Goal: Communication & Community: Answer question/provide support

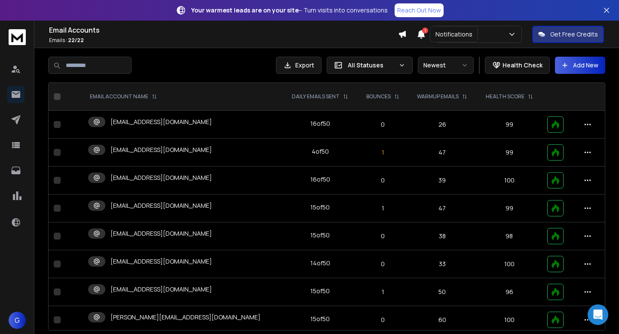
click at [425, 38] on icon at bounding box center [421, 34] width 9 height 9
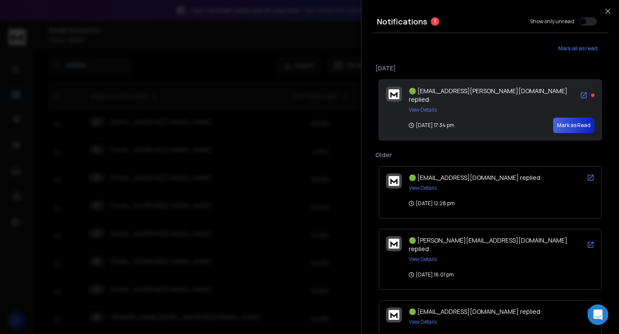
click at [572, 118] on button "Mark as Read" at bounding box center [573, 125] width 41 height 15
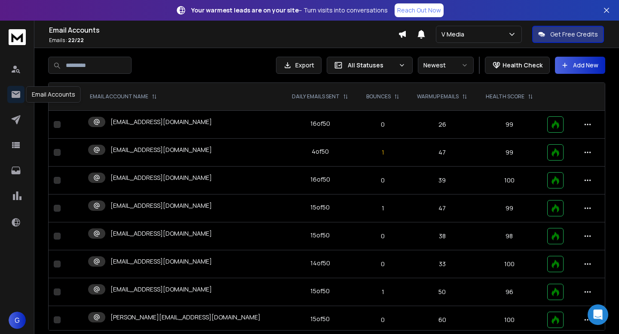
click at [13, 98] on icon at bounding box center [16, 94] width 10 height 10
click at [18, 127] on link at bounding box center [15, 119] width 17 height 17
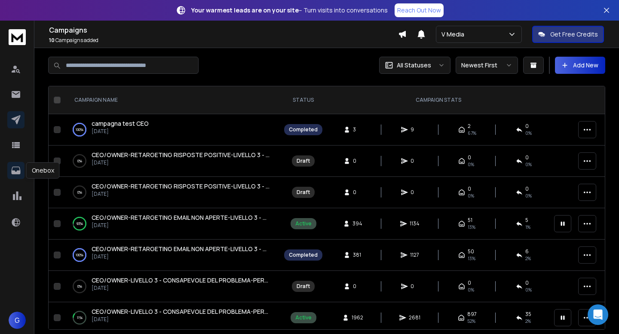
click at [19, 168] on icon at bounding box center [16, 170] width 10 height 10
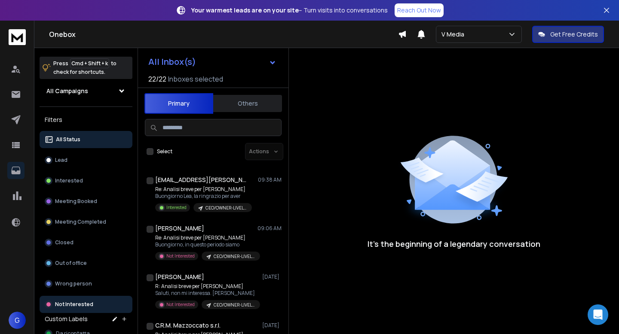
click at [77, 304] on p "Not Interested" at bounding box center [74, 304] width 38 height 7
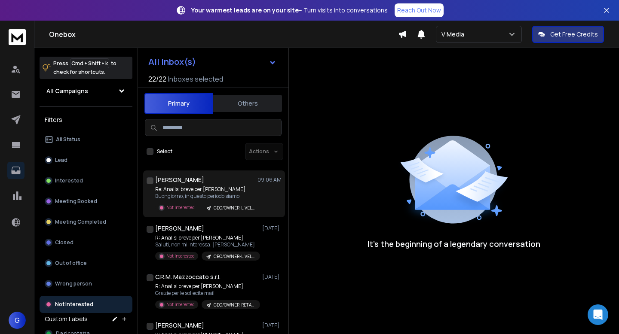
click at [203, 188] on p "Re: Analisi breve per [PERSON_NAME]" at bounding box center [206, 189] width 103 height 7
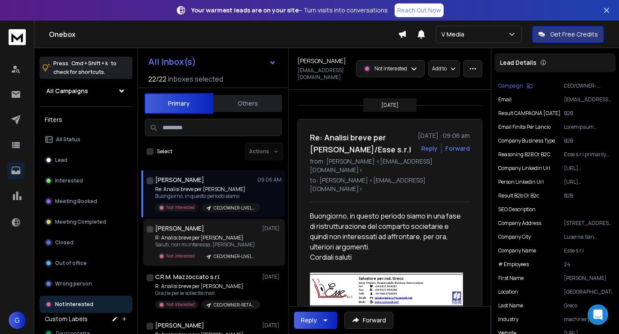
click at [206, 233] on div "[PERSON_NAME] [DATE] R: Analisi breve per [PERSON_NAME], non mi interessa. [PER…" at bounding box center [218, 242] width 126 height 37
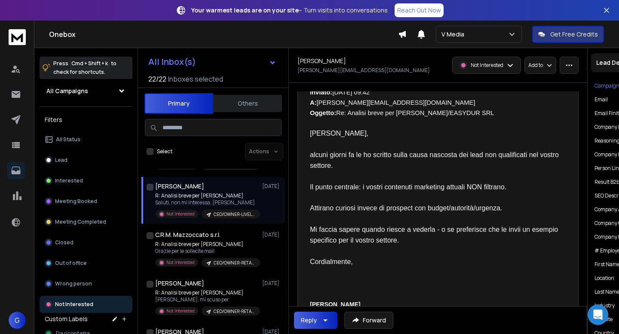
scroll to position [52, 0]
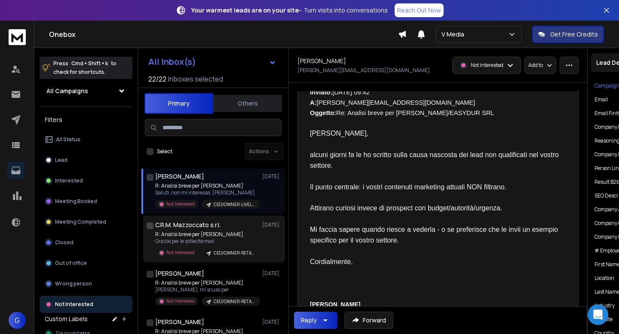
click at [220, 243] on p "Grazie per le sollecite mail" at bounding box center [206, 241] width 103 height 7
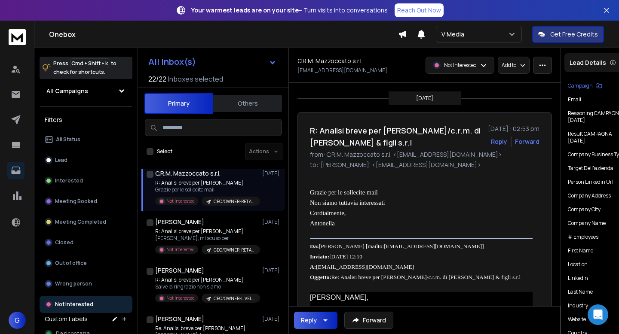
scroll to position [110, 0]
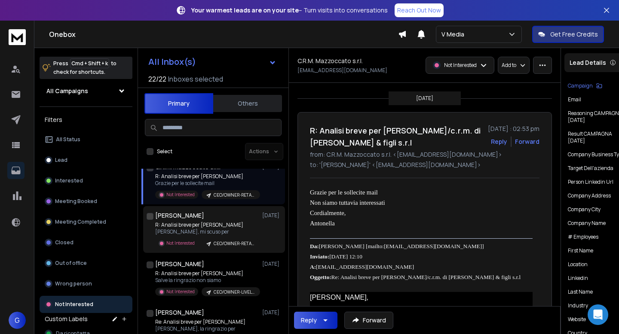
click at [221, 230] on p "[PERSON_NAME], mi scuso per" at bounding box center [206, 232] width 103 height 7
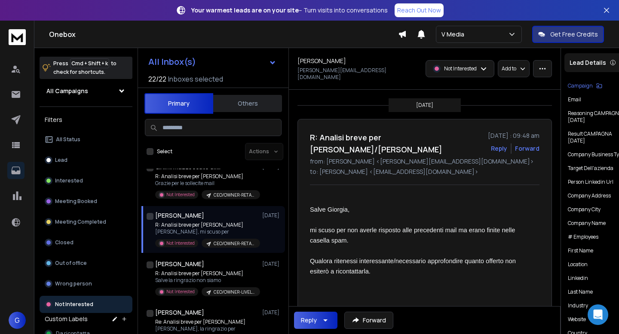
scroll to position [1, 0]
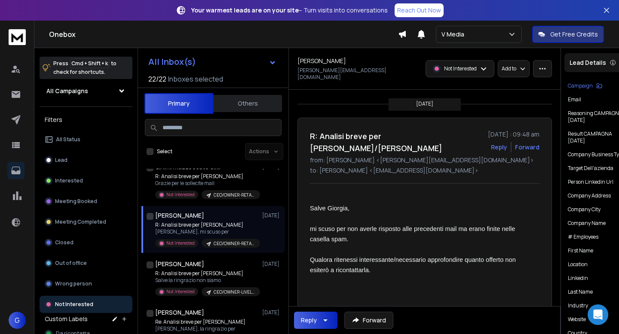
click at [311, 318] on div "Reply" at bounding box center [309, 320] width 16 height 9
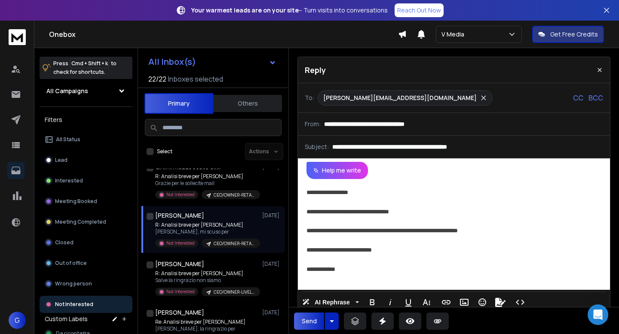
scroll to position [8, 0]
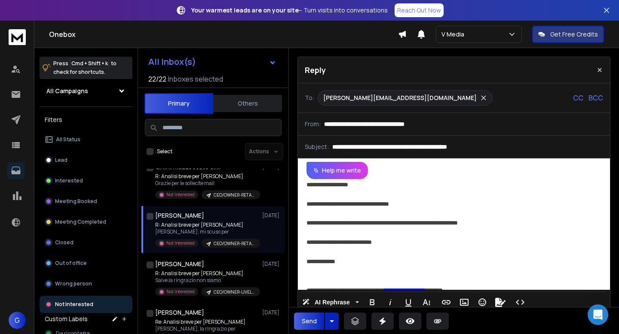
click at [311, 325] on button "Send" at bounding box center [309, 321] width 30 height 17
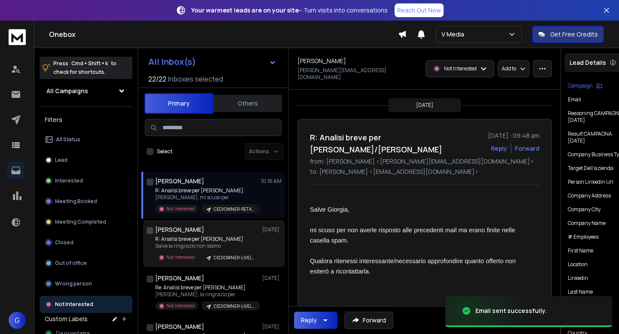
scroll to position [158, 0]
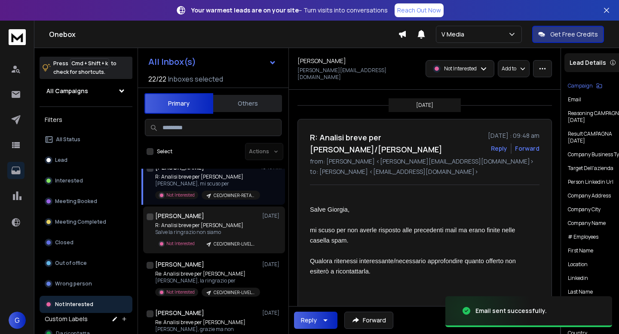
click at [195, 275] on p "Re: Analisi breve per [PERSON_NAME]" at bounding box center [206, 274] width 103 height 7
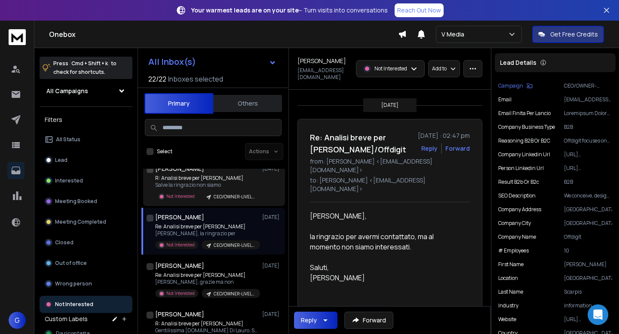
scroll to position [209, 0]
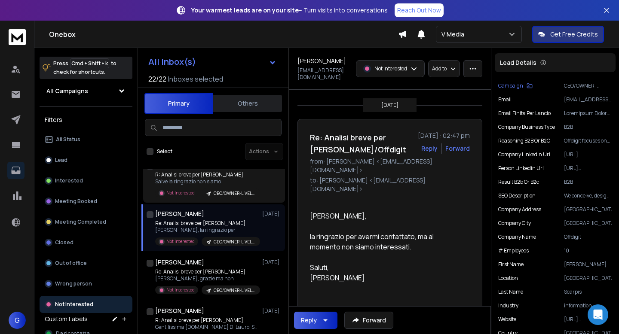
click at [195, 275] on p "Re: Analisi breve per [PERSON_NAME]" at bounding box center [206, 272] width 103 height 7
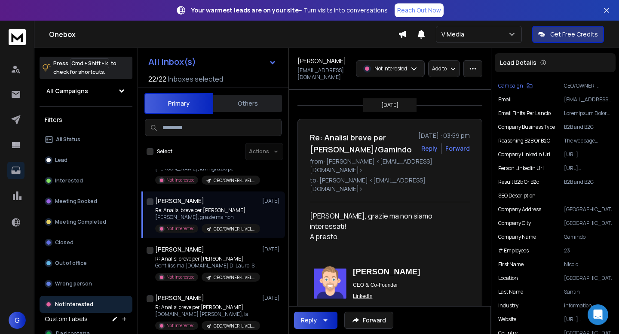
scroll to position [273, 0]
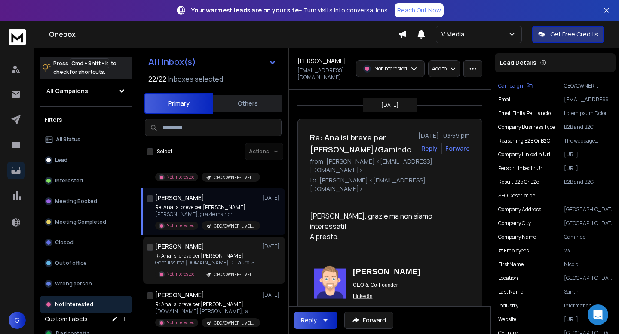
click at [199, 264] on p "Gentilissima [DOMAIN_NAME] Di Lauro, Sono" at bounding box center [206, 263] width 103 height 7
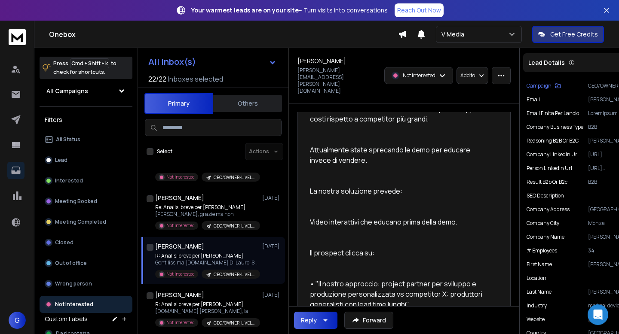
scroll to position [855, 0]
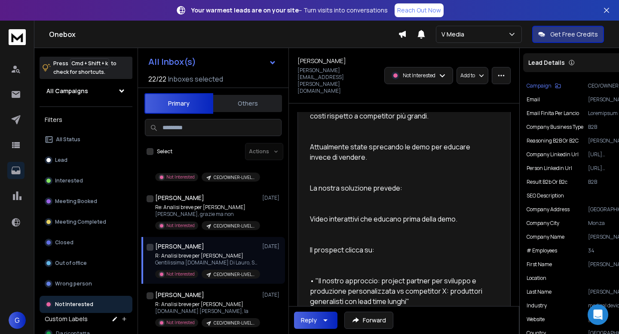
drag, startPoint x: 397, startPoint y: 222, endPoint x: 316, endPoint y: 134, distance: 119.8
click at [316, 134] on p "[PERSON_NAME], abbiamo fatto durante questa sosta estiva una breve analisi prel…" at bounding box center [400, 266] width 181 height 722
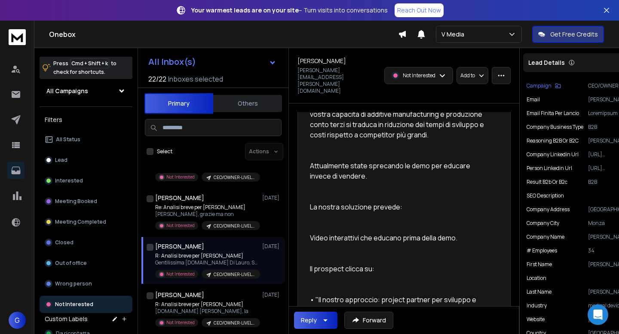
scroll to position [834, 0]
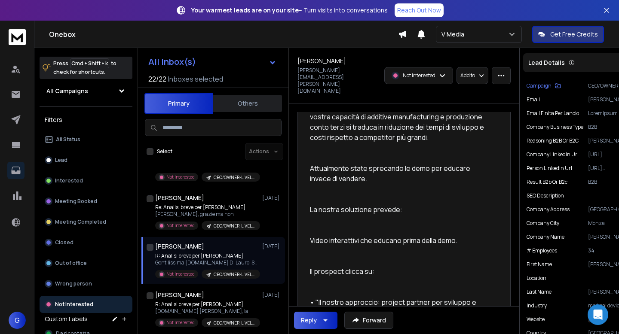
click at [311, 154] on span "[PERSON_NAME], abbiamo fatto durante questa sosta estiva una breve analisi prel…" at bounding box center [400, 287] width 181 height 721
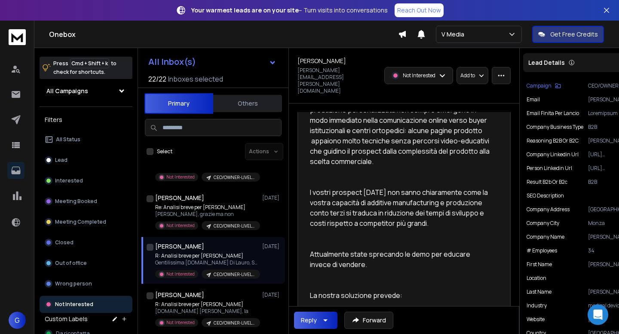
scroll to position [750, 0]
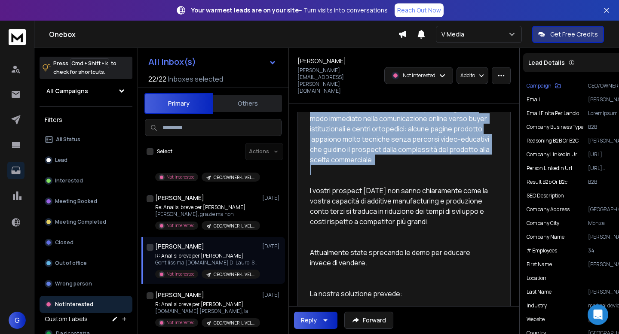
drag, startPoint x: 312, startPoint y: 102, endPoint x: 346, endPoint y: 216, distance: 119.4
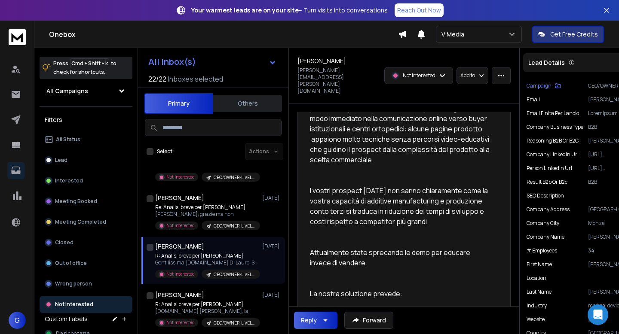
click at [309, 102] on div "R: Analisi breve per [PERSON_NAME]/[PERSON_NAME] srl [DATE] : 01:52 pm Reply Fo…" at bounding box center [403, 268] width 213 height 1771
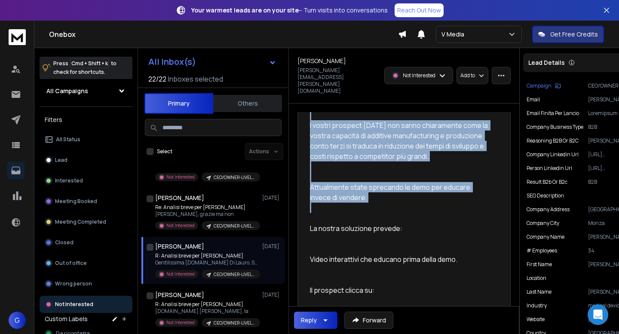
scroll to position [817, 0]
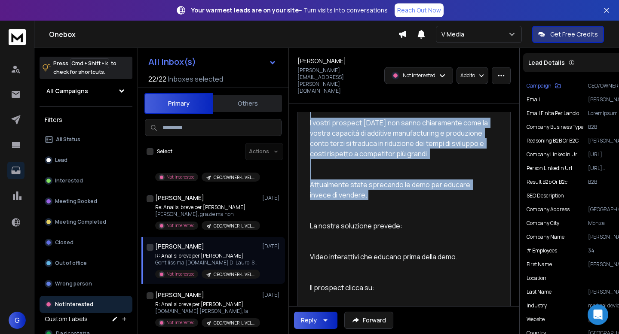
drag, startPoint x: 309, startPoint y: 102, endPoint x: 396, endPoint y: 263, distance: 182.9
click at [396, 263] on div "R: Analisi breve per [PERSON_NAME]/[PERSON_NAME] srl [DATE] : 01:52 pm Reply Fo…" at bounding box center [403, 200] width 213 height 1771
copy span "Nella nostra analisi è emerso che in [PERSON_NAME] srl l’offerta tecnica eccell…"
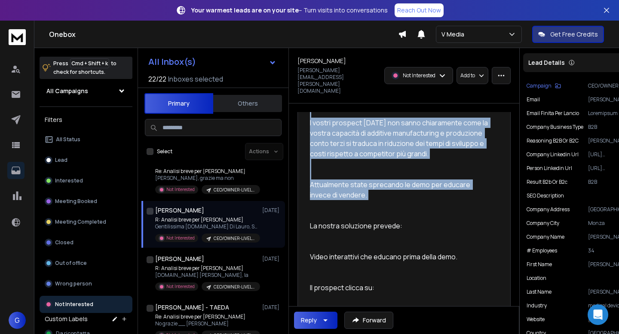
scroll to position [328, 0]
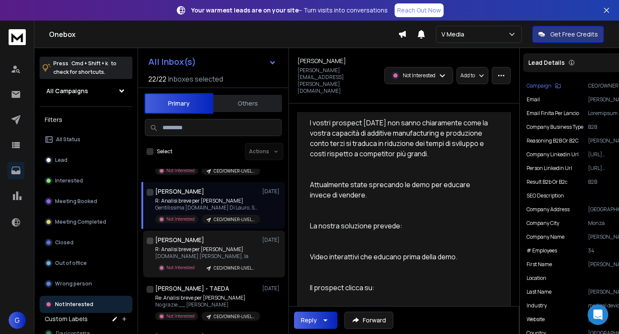
click at [219, 251] on p "R: Analisi breve per [PERSON_NAME]" at bounding box center [206, 249] width 103 height 7
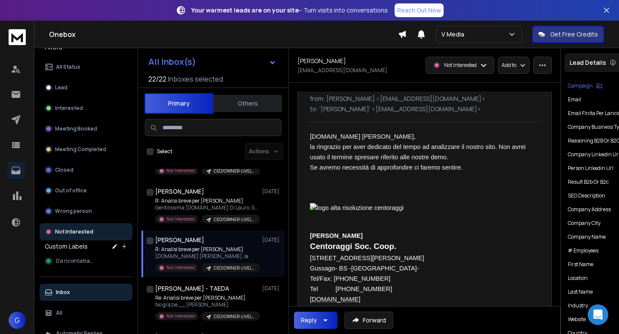
scroll to position [75, 0]
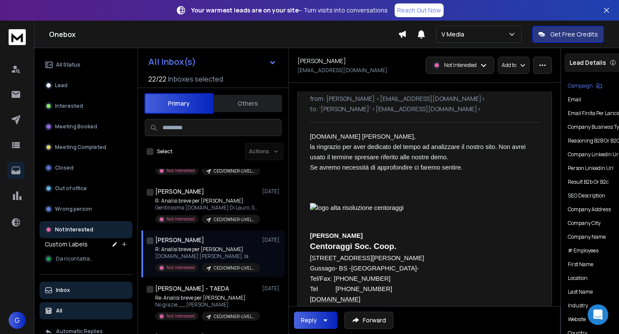
click at [64, 310] on button "All" at bounding box center [86, 311] width 93 height 17
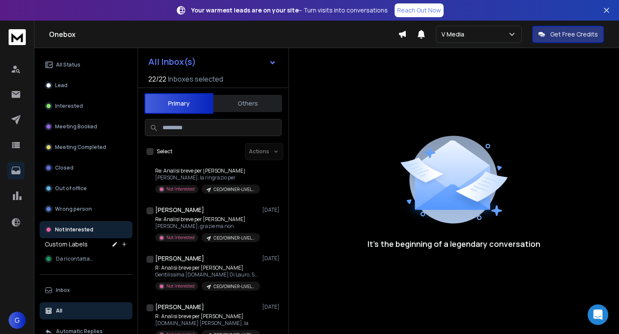
scroll to position [262, 0]
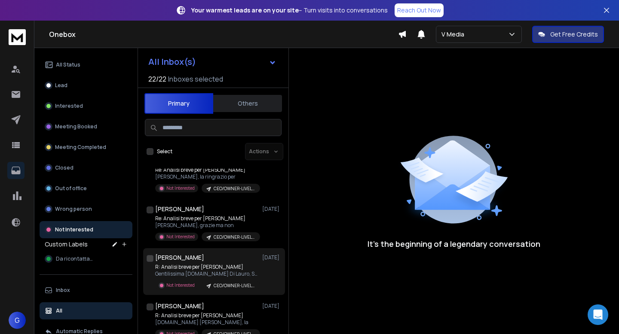
click at [202, 268] on p "R: Analisi breve per [PERSON_NAME]" at bounding box center [206, 267] width 103 height 7
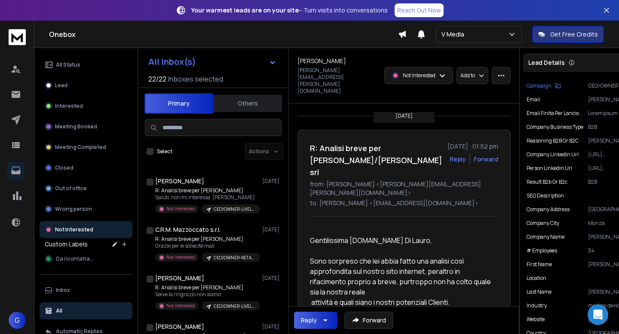
scroll to position [65, 0]
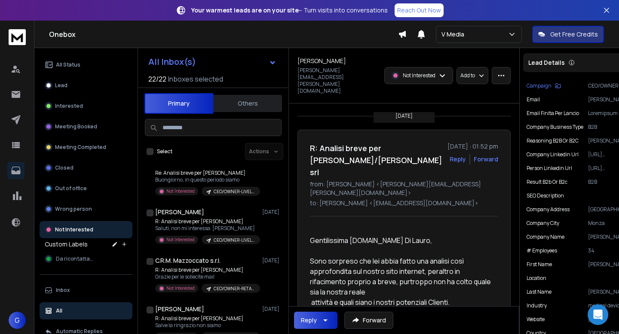
click at [211, 127] on input at bounding box center [213, 127] width 137 height 17
type input "*****"
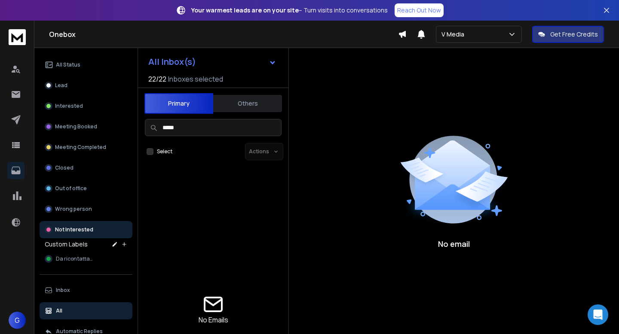
click at [202, 125] on input "*****" at bounding box center [213, 127] width 137 height 17
click at [87, 311] on button "All" at bounding box center [86, 311] width 93 height 17
click at [87, 287] on button "Inbox" at bounding box center [86, 290] width 93 height 17
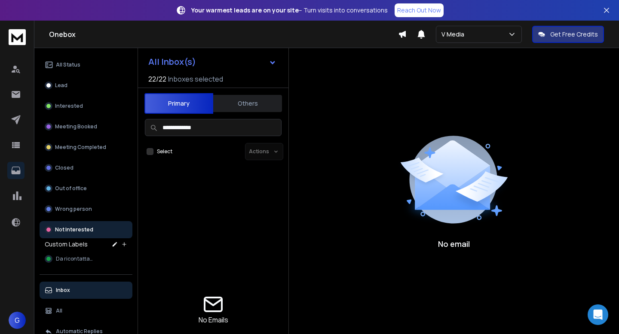
click at [219, 128] on input "**********" at bounding box center [213, 127] width 137 height 17
type input "*"
type input "**********"
click at [94, 305] on button "All" at bounding box center [86, 311] width 93 height 17
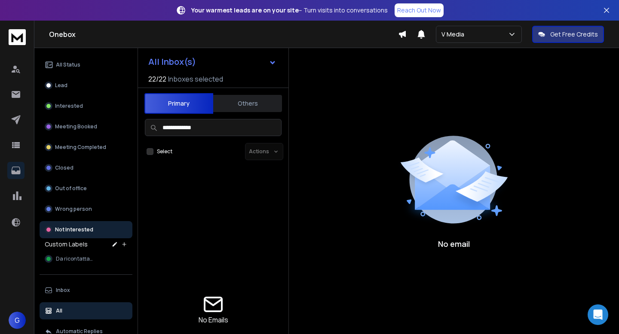
click at [206, 126] on input "**********" at bounding box center [213, 127] width 137 height 17
click at [209, 209] on div "No Emails" at bounding box center [214, 309] width 30 height 213
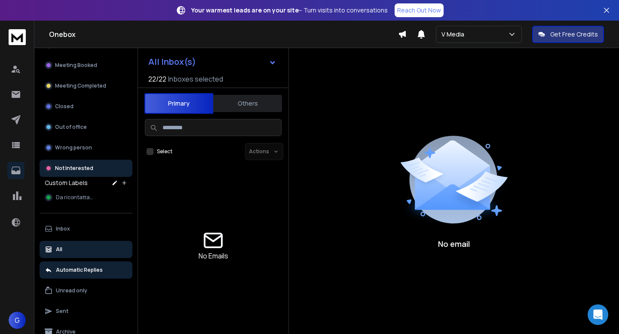
scroll to position [156, 0]
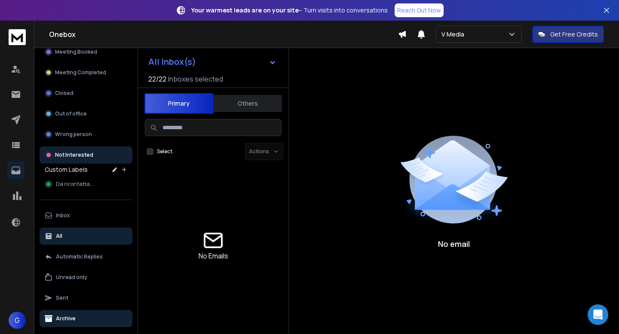
click at [92, 310] on button "Archive" at bounding box center [86, 318] width 93 height 17
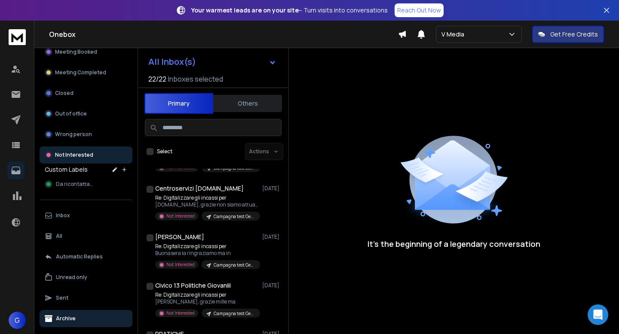
scroll to position [0, 0]
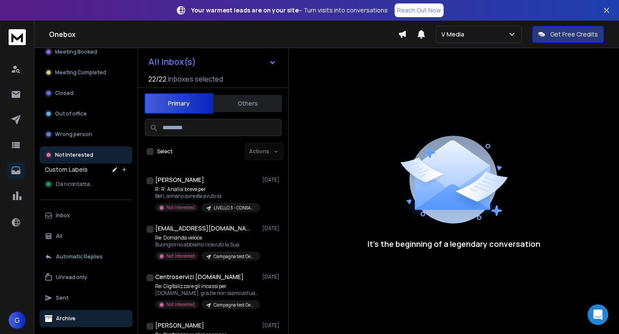
click at [206, 125] on input at bounding box center [213, 127] width 137 height 17
type input "*"
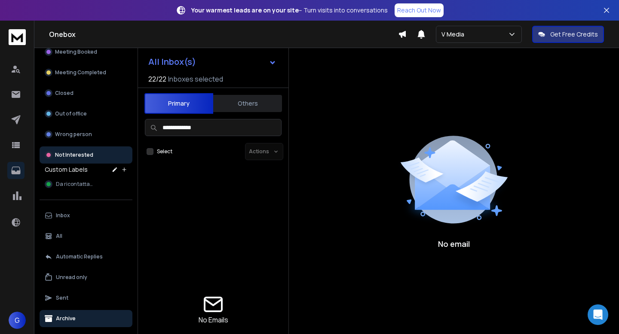
type input "**********"
click at [203, 138] on div "**********" at bounding box center [213, 266] width 150 height 301
click at [203, 132] on input "**********" at bounding box center [213, 127] width 137 height 17
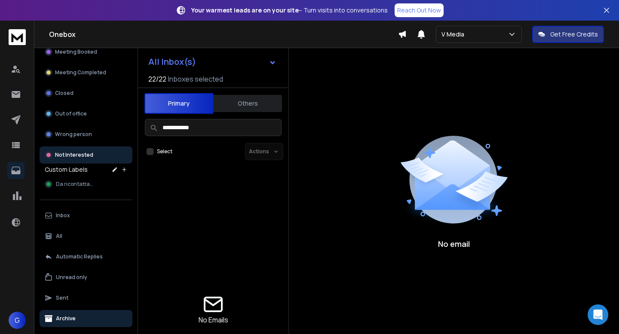
type input "**********"
click at [204, 125] on input "**********" at bounding box center [213, 127] width 137 height 17
click at [68, 290] on button "Sent" at bounding box center [86, 298] width 93 height 17
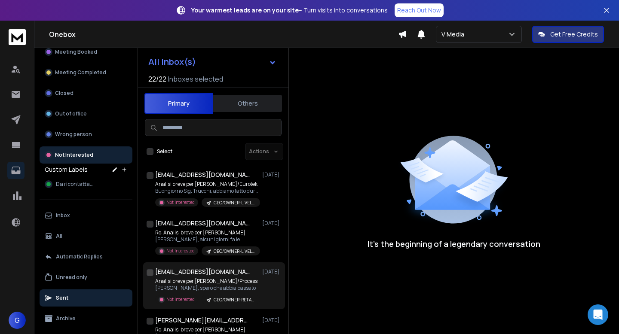
scroll to position [840, 0]
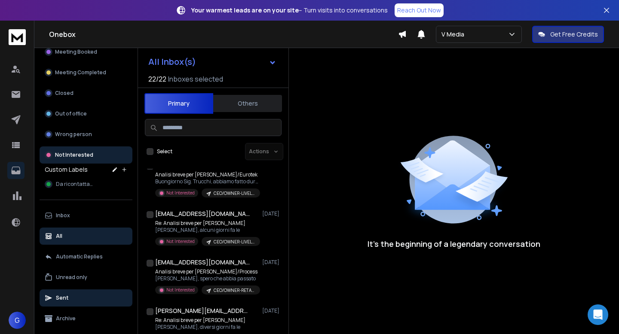
click at [98, 231] on button "All" at bounding box center [86, 236] width 93 height 17
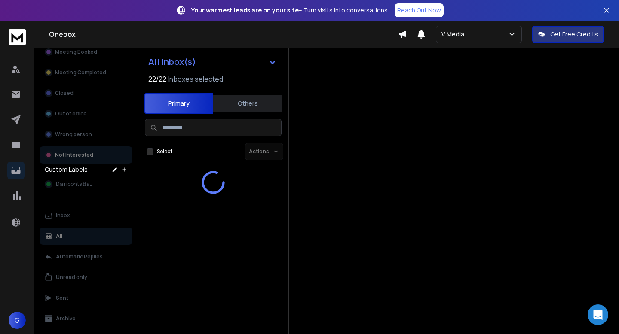
scroll to position [0, 0]
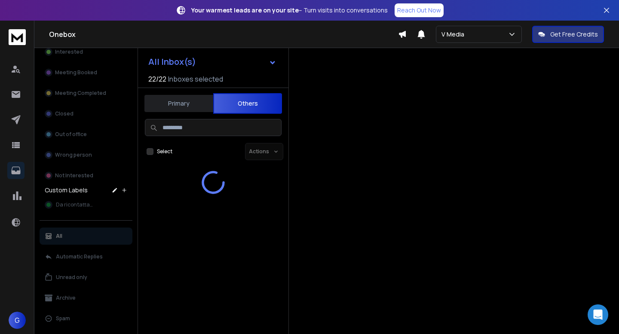
click at [242, 103] on button "Others" at bounding box center [247, 103] width 69 height 21
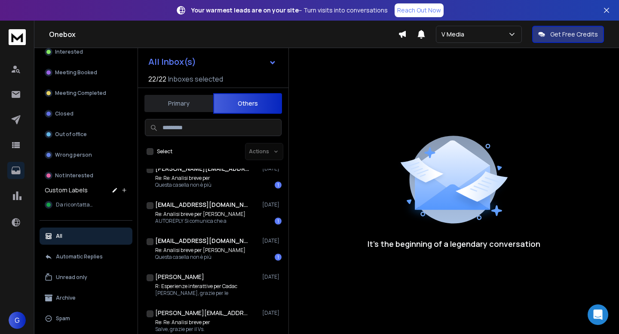
scroll to position [208, 0]
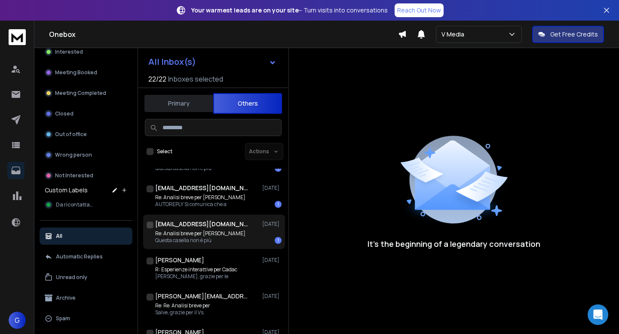
click at [212, 239] on p "Questa casella non è più" at bounding box center [200, 240] width 90 height 7
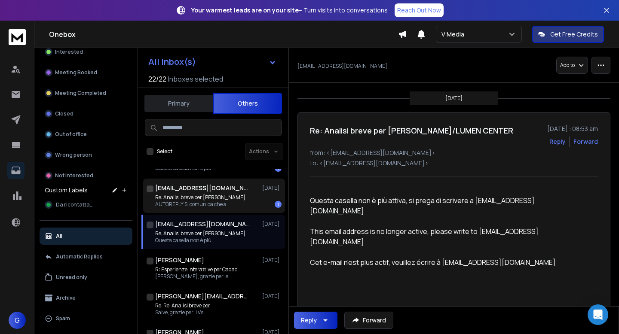
click at [217, 200] on p "Re: Analisi breve per [PERSON_NAME]" at bounding box center [200, 197] width 90 height 7
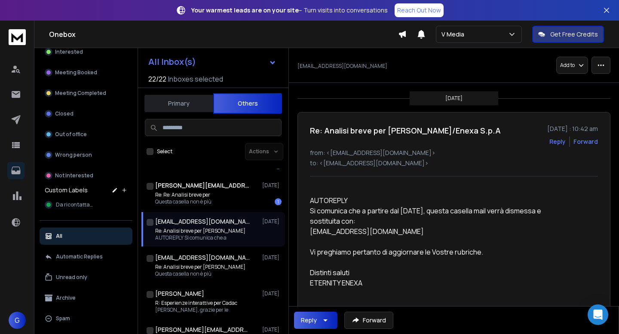
scroll to position [172, 0]
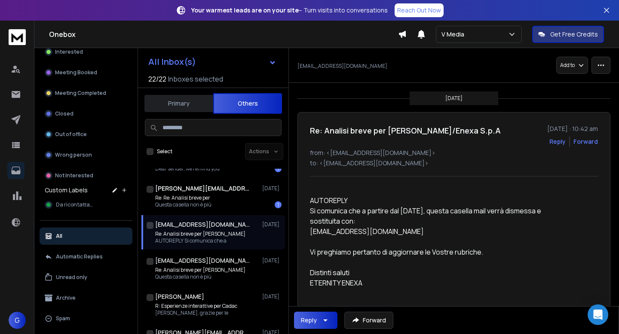
click at [217, 200] on div "Re: Re: Analisi breve per Questa casella non è più 1" at bounding box center [218, 202] width 126 height 14
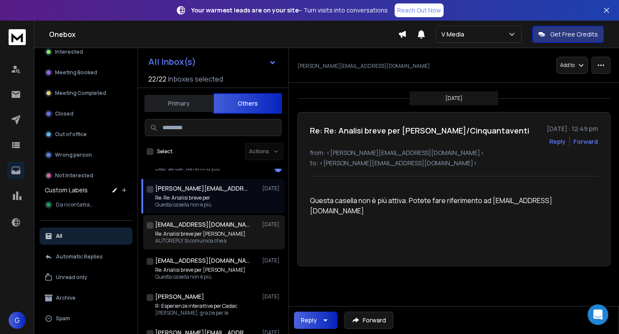
scroll to position [146, 0]
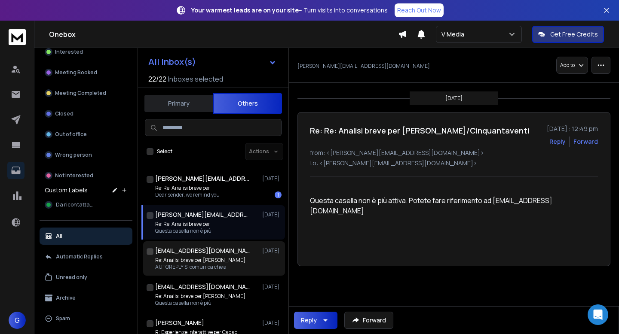
click at [217, 200] on div "[PERSON_NAME][EMAIL_ADDRESS][DOMAIN_NAME] [DATE] Re: Re: Analisi breve per Dear…" at bounding box center [214, 186] width 142 height 34
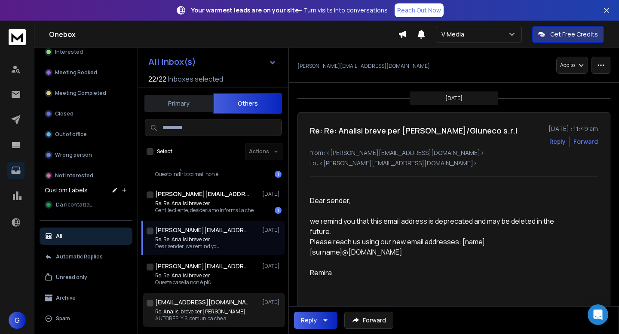
scroll to position [94, 0]
click at [217, 201] on p "Re: Re: Analisi breve per" at bounding box center [204, 204] width 98 height 7
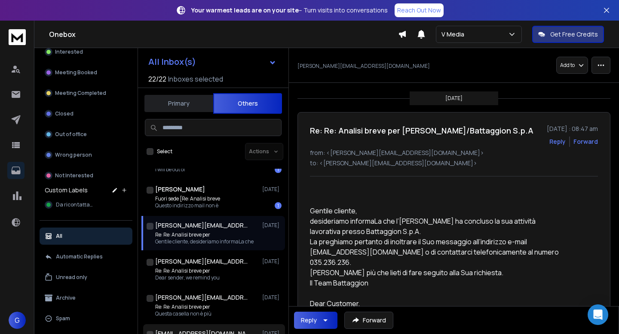
scroll to position [48, 0]
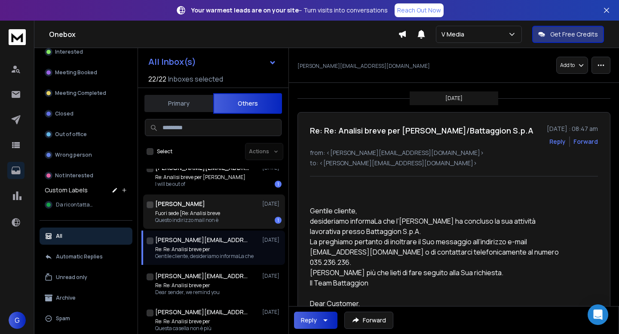
click at [217, 205] on div "[PERSON_NAME] [DATE]" at bounding box center [218, 204] width 126 height 9
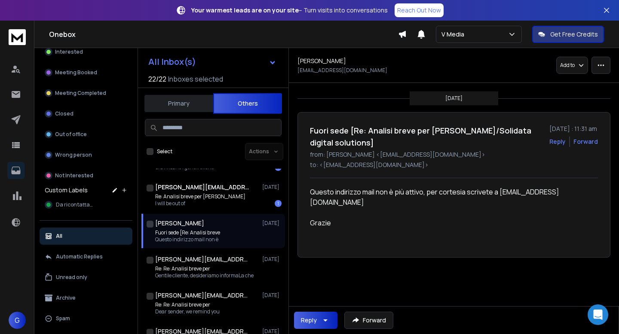
scroll to position [28, 0]
click at [217, 205] on div "Re: Analisi breve per [PERSON_NAME] will be out of 1" at bounding box center [218, 201] width 126 height 14
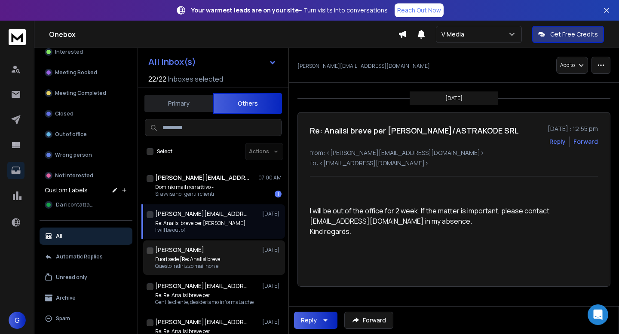
scroll to position [0, 0]
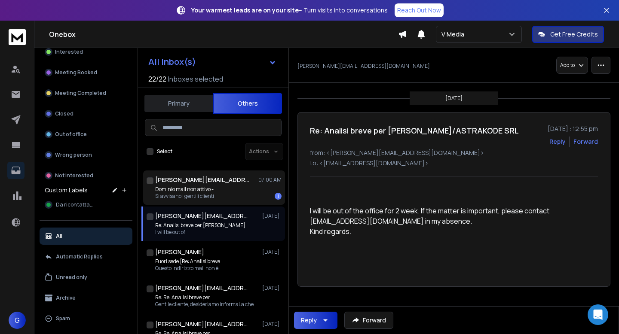
click at [217, 195] on div "Dominio mail non attivo - Si avvisano i gentili clienti 1" at bounding box center [218, 193] width 126 height 14
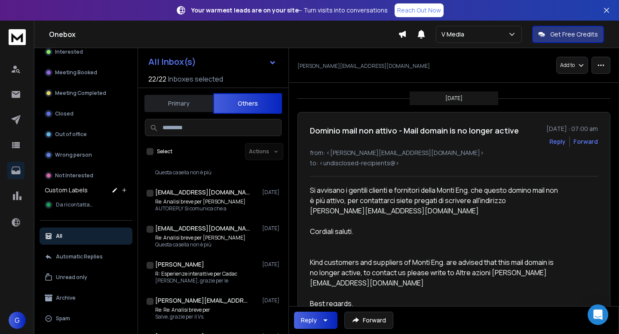
scroll to position [209, 0]
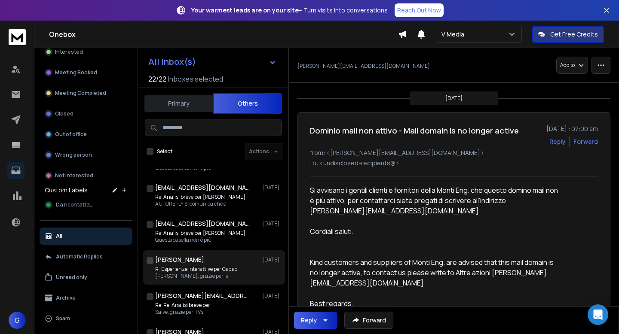
click at [212, 267] on p "R: Esperienze interattive per Cadac" at bounding box center [196, 269] width 82 height 7
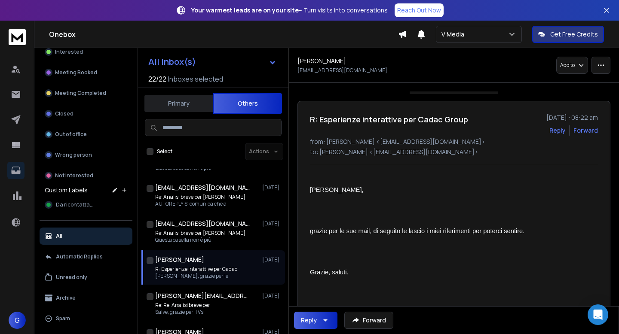
scroll to position [3, 0]
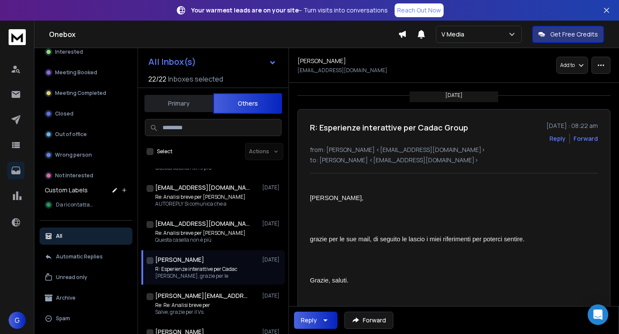
click at [573, 70] on div "Add to" at bounding box center [572, 65] width 31 height 16
click at [515, 64] on div "Add to" at bounding box center [533, 65] width 154 height 17
click at [606, 66] on button "button" at bounding box center [600, 65] width 19 height 17
click at [576, 155] on div "R: Esperienze interattive per Cadac Group [DATE] : 08:22 am Reply Forward from:…" at bounding box center [454, 143] width 288 height 43
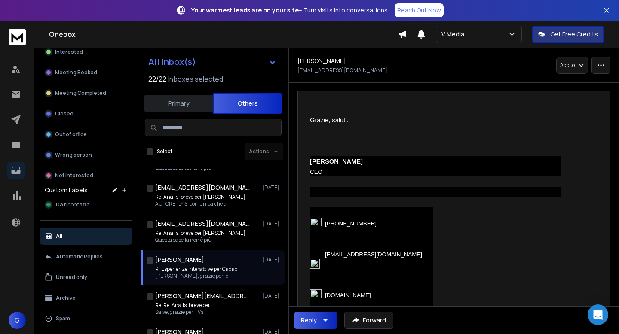
scroll to position [170, 0]
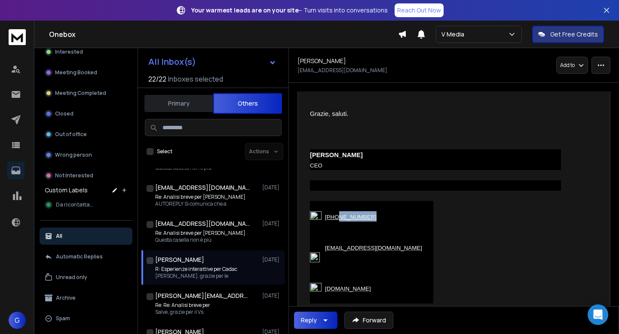
drag, startPoint x: 381, startPoint y: 224, endPoint x: 336, endPoint y: 228, distance: 44.9
click at [336, 222] on p "[PHONE_NUMBER]" at bounding box center [379, 216] width 108 height 10
copy span "3498770524"
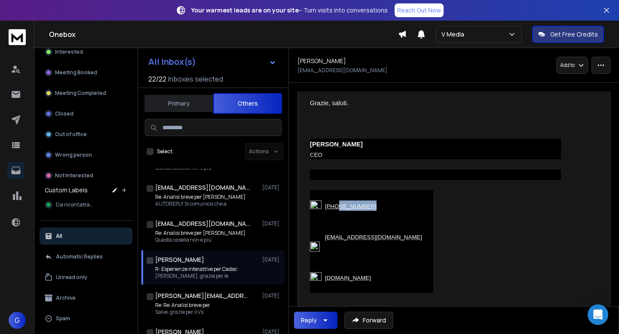
scroll to position [186, 0]
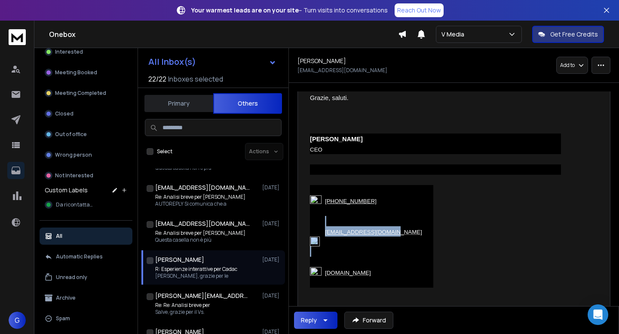
drag, startPoint x: 402, startPoint y: 240, endPoint x: 324, endPoint y: 241, distance: 78.2
click at [324, 242] on tr "[EMAIL_ADDRESS][DOMAIN_NAME]" at bounding box center [371, 236] width 123 height 41
click at [396, 237] on p "[EMAIL_ADDRESS][DOMAIN_NAME]" at bounding box center [379, 231] width 108 height 10
drag, startPoint x: 396, startPoint y: 241, endPoint x: 326, endPoint y: 241, distance: 70.1
click at [326, 237] on p "[EMAIL_ADDRESS][DOMAIN_NAME]" at bounding box center [379, 231] width 108 height 10
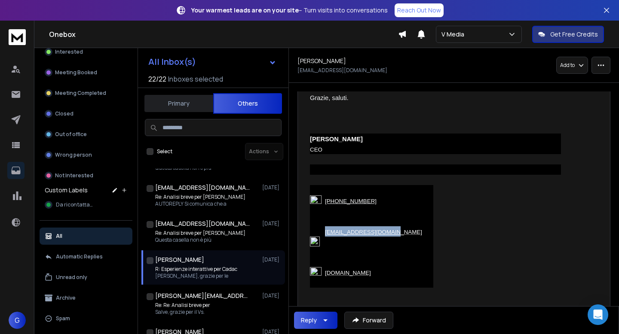
copy span "[EMAIL_ADDRESS][DOMAIN_NAME]"
